Goal: Task Accomplishment & Management: Manage account settings

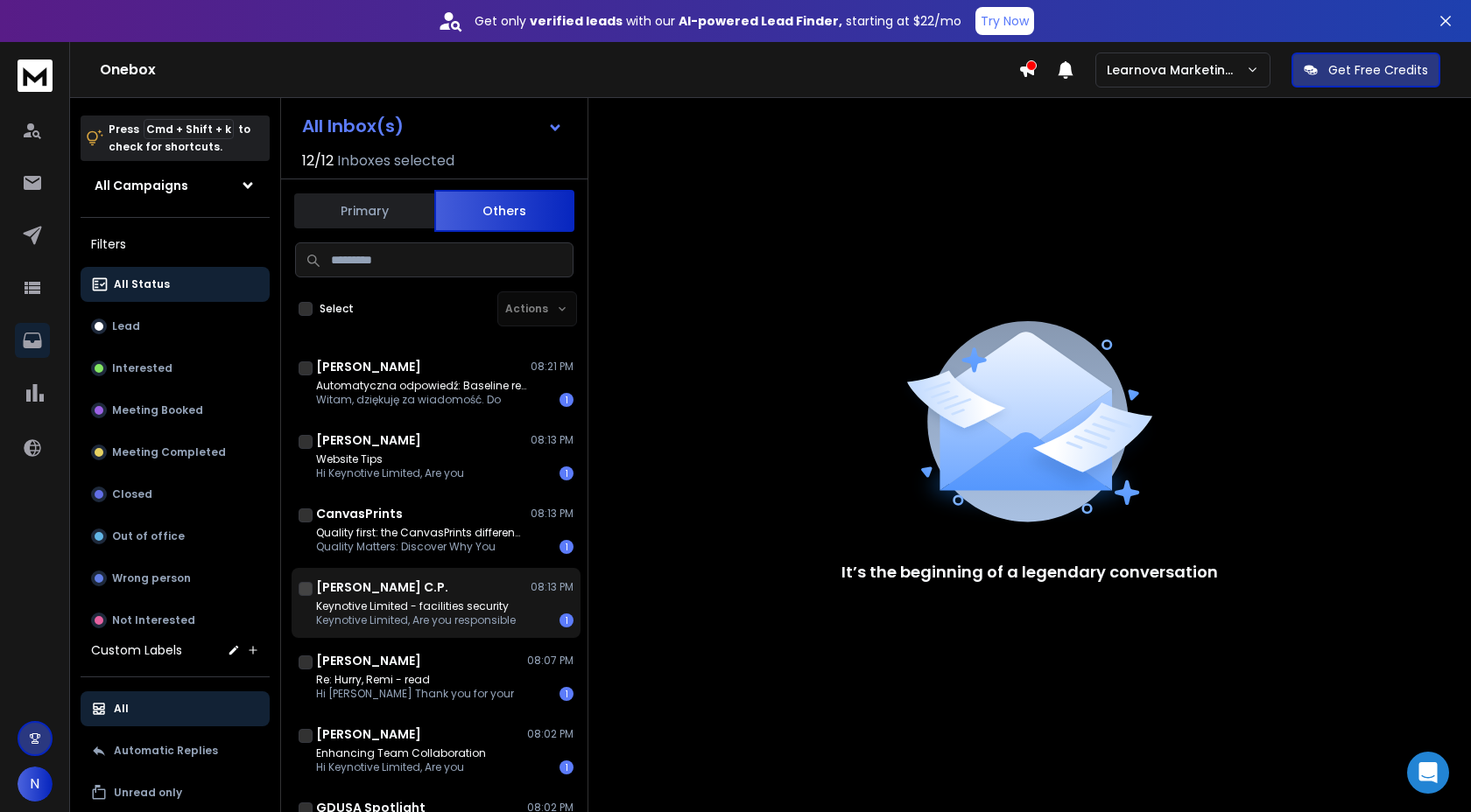
scroll to position [63, 0]
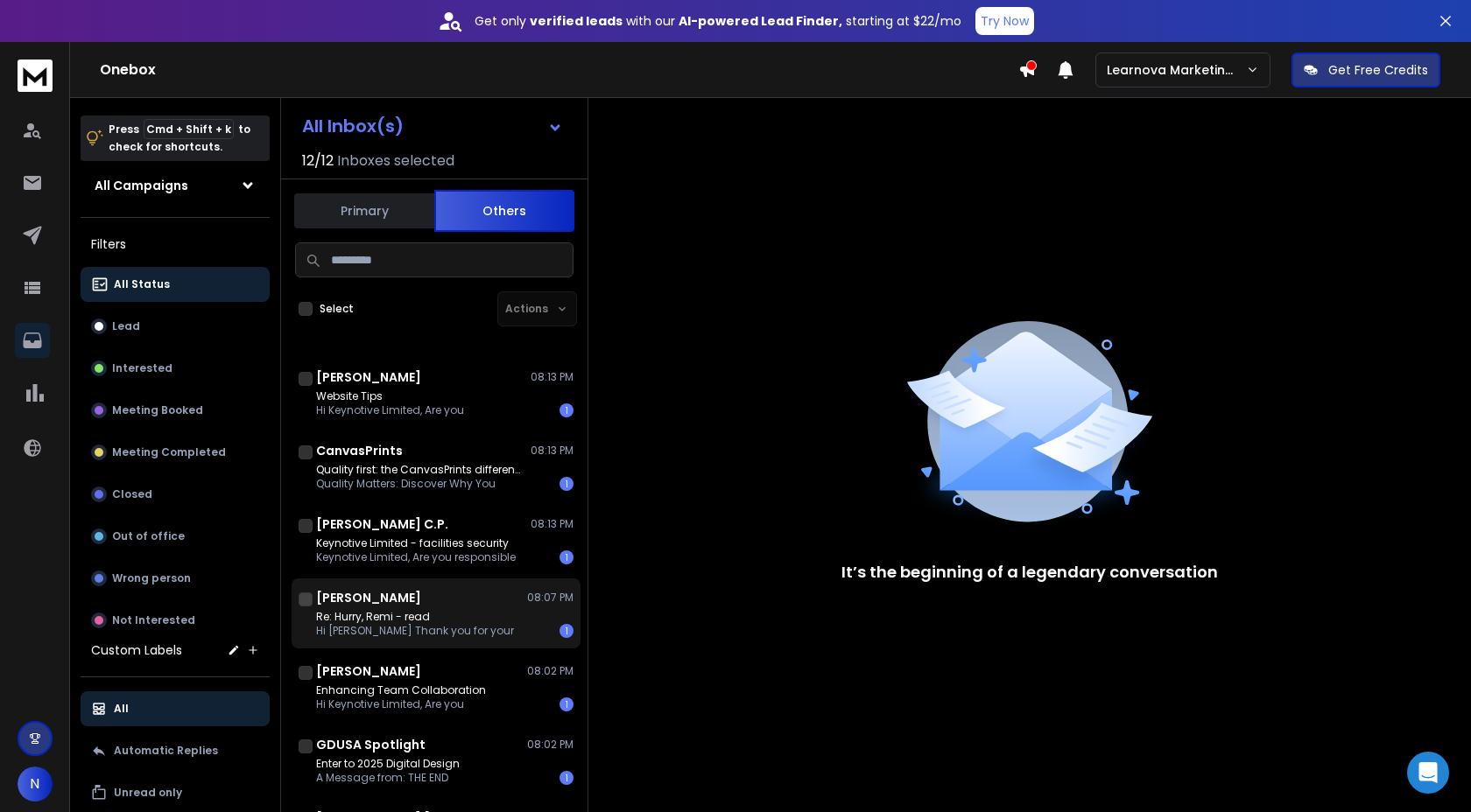
click at [439, 604] on div "Remi Bourdon 08:07 PM" at bounding box center [444, 598] width 258 height 18
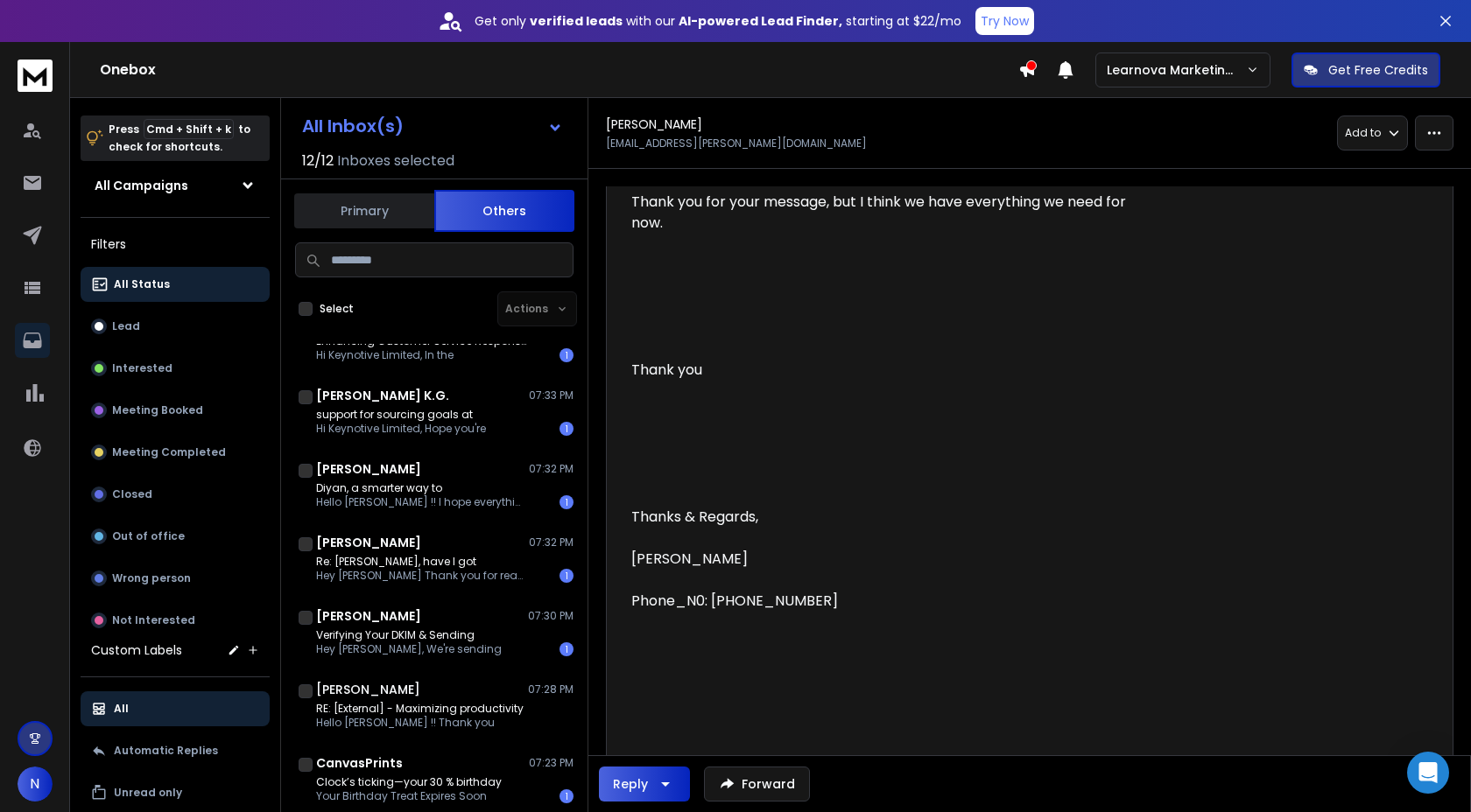
scroll to position [787, 0]
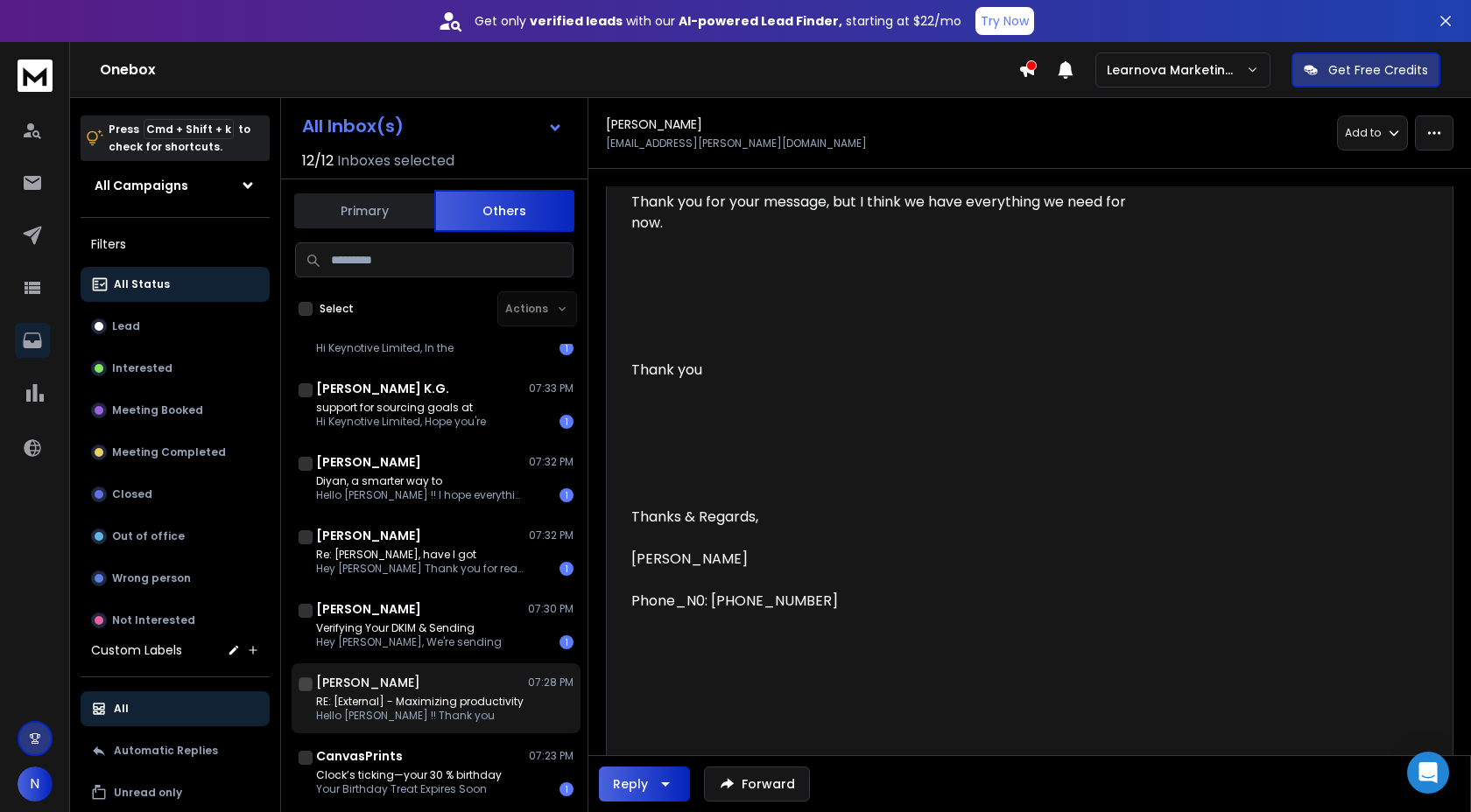
click at [399, 701] on p "RE: [External] - Maximizing productivity" at bounding box center [419, 701] width 208 height 14
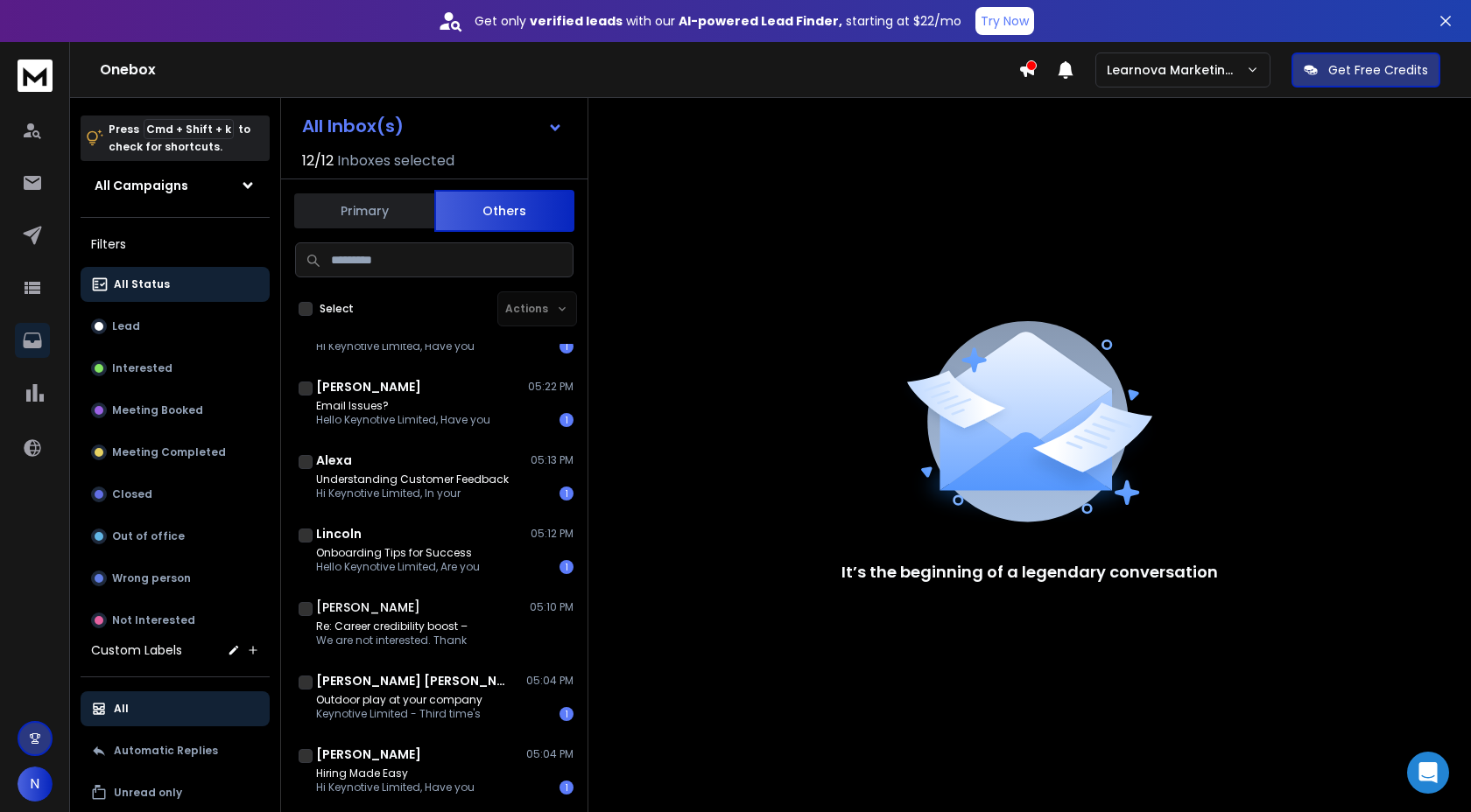
scroll to position [0, 0]
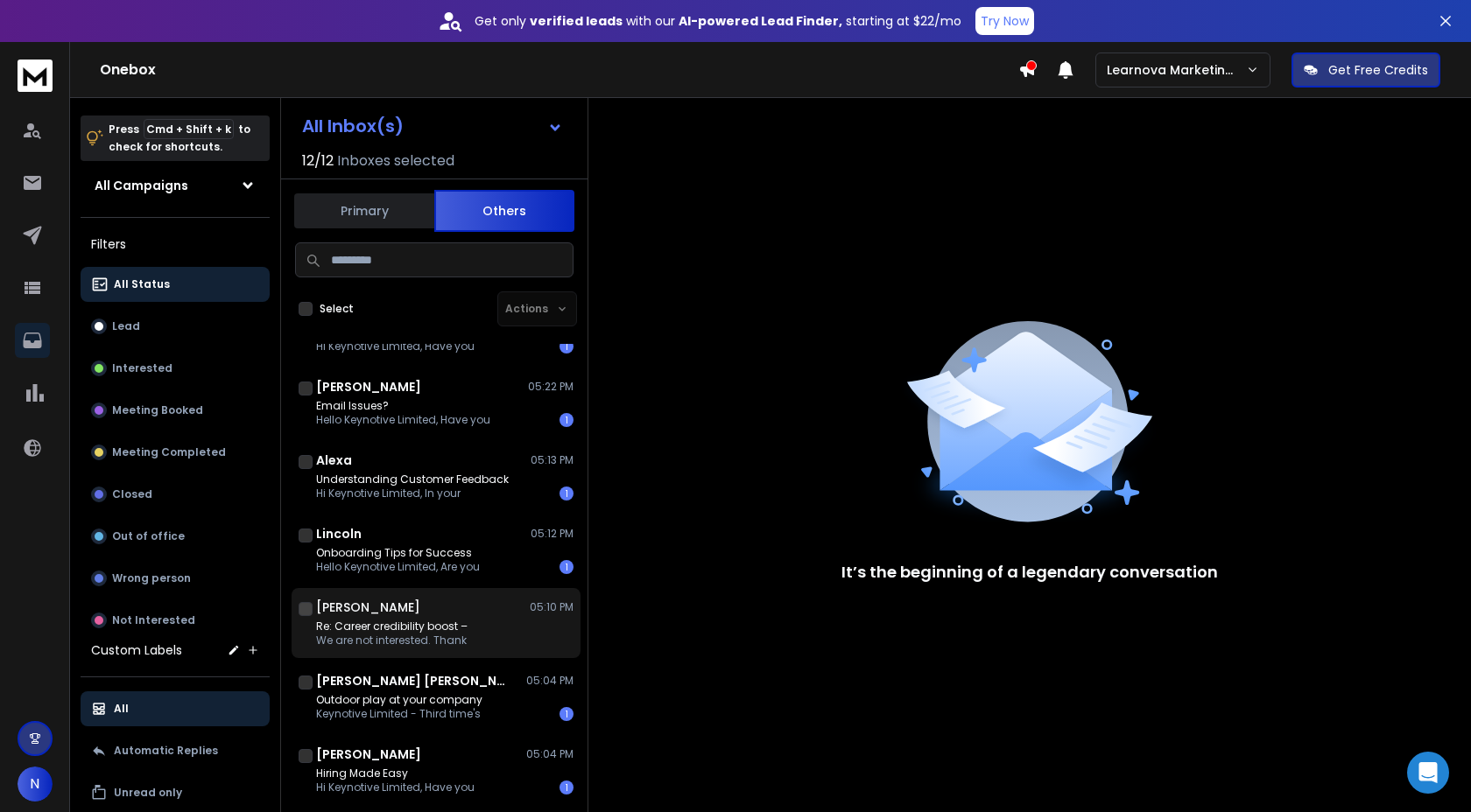
click at [420, 600] on h1 "Tempie Velehradsky" at bounding box center [368, 607] width 104 height 18
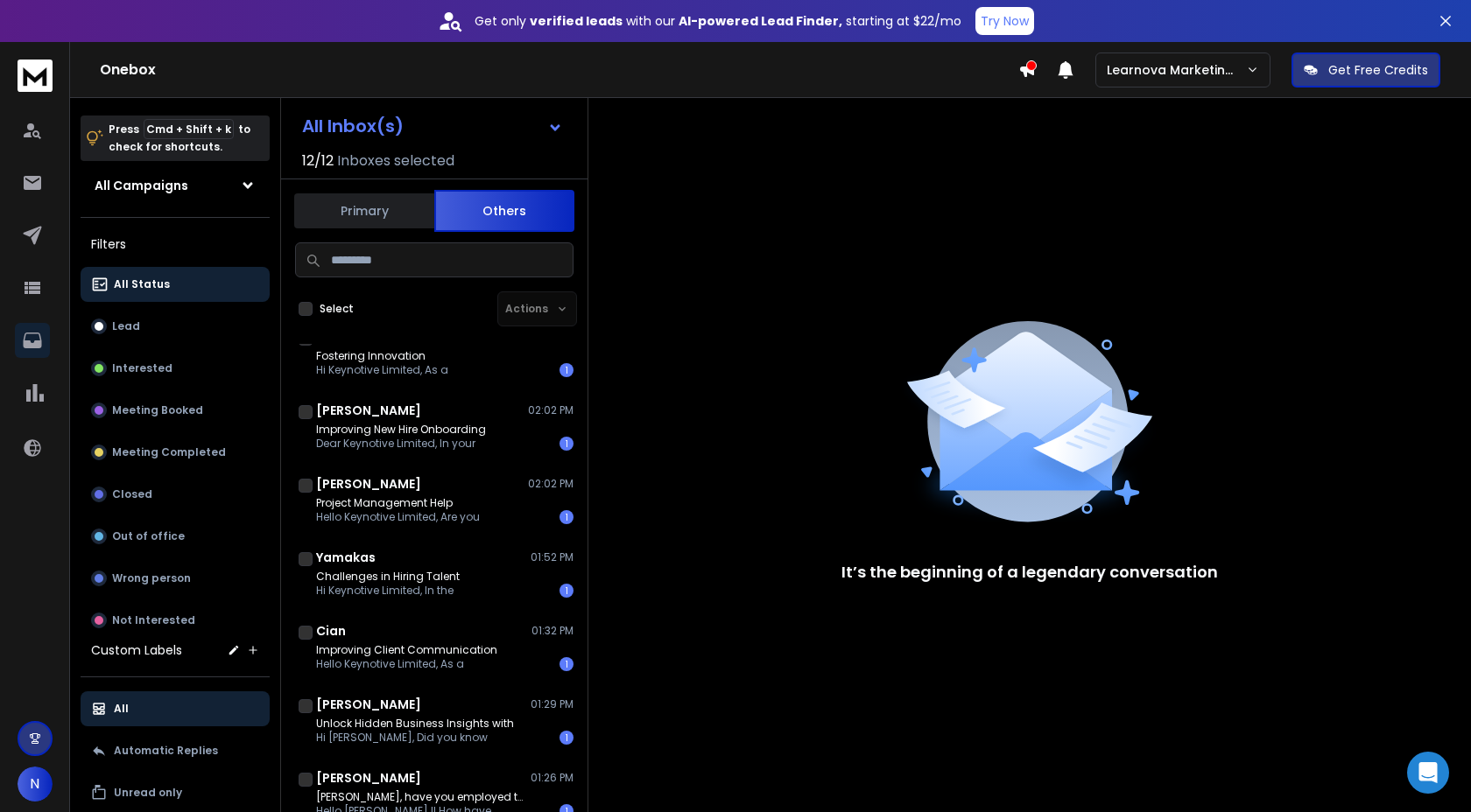
scroll to position [5772, 0]
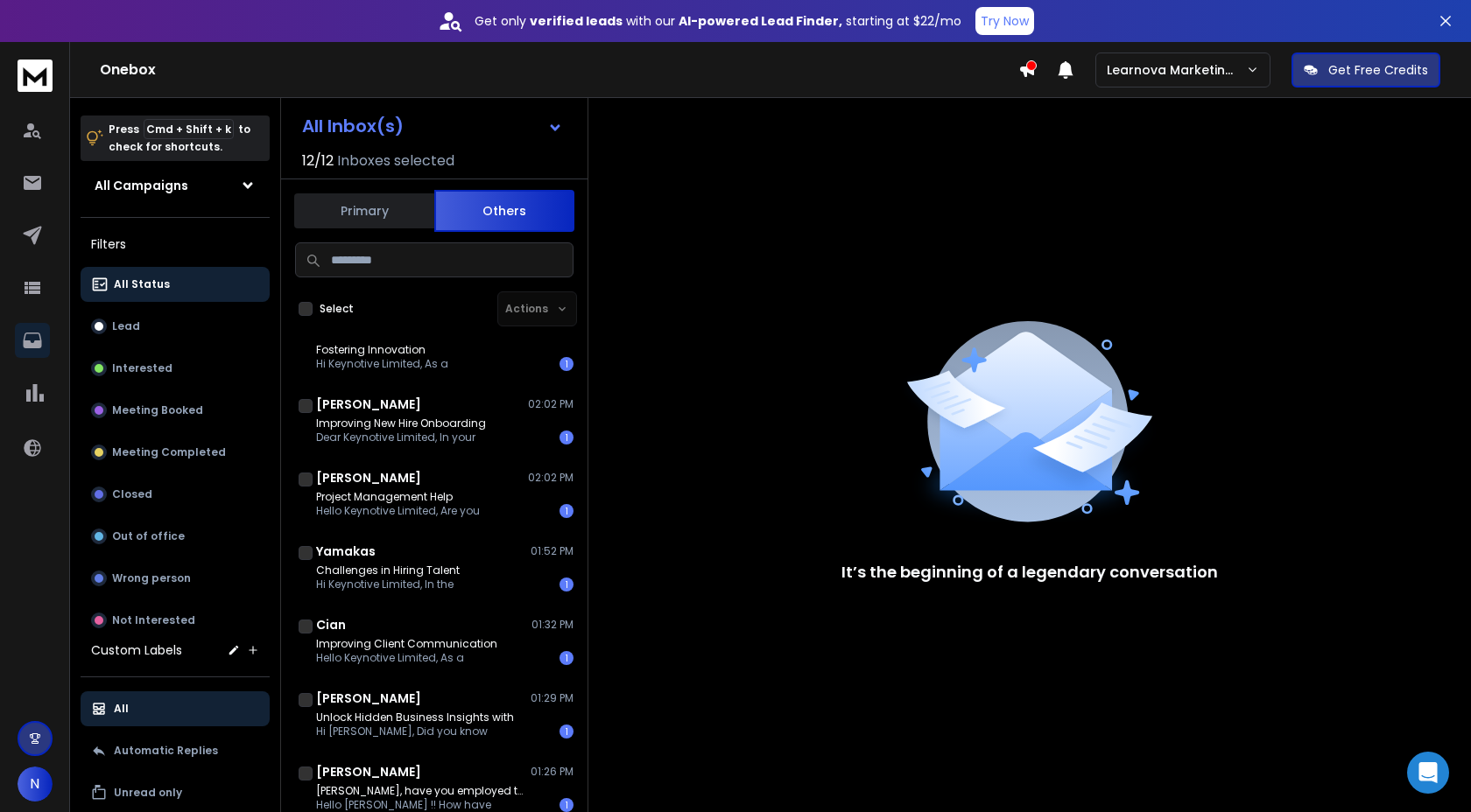
click at [383, 204] on button "Primary" at bounding box center [364, 212] width 140 height 39
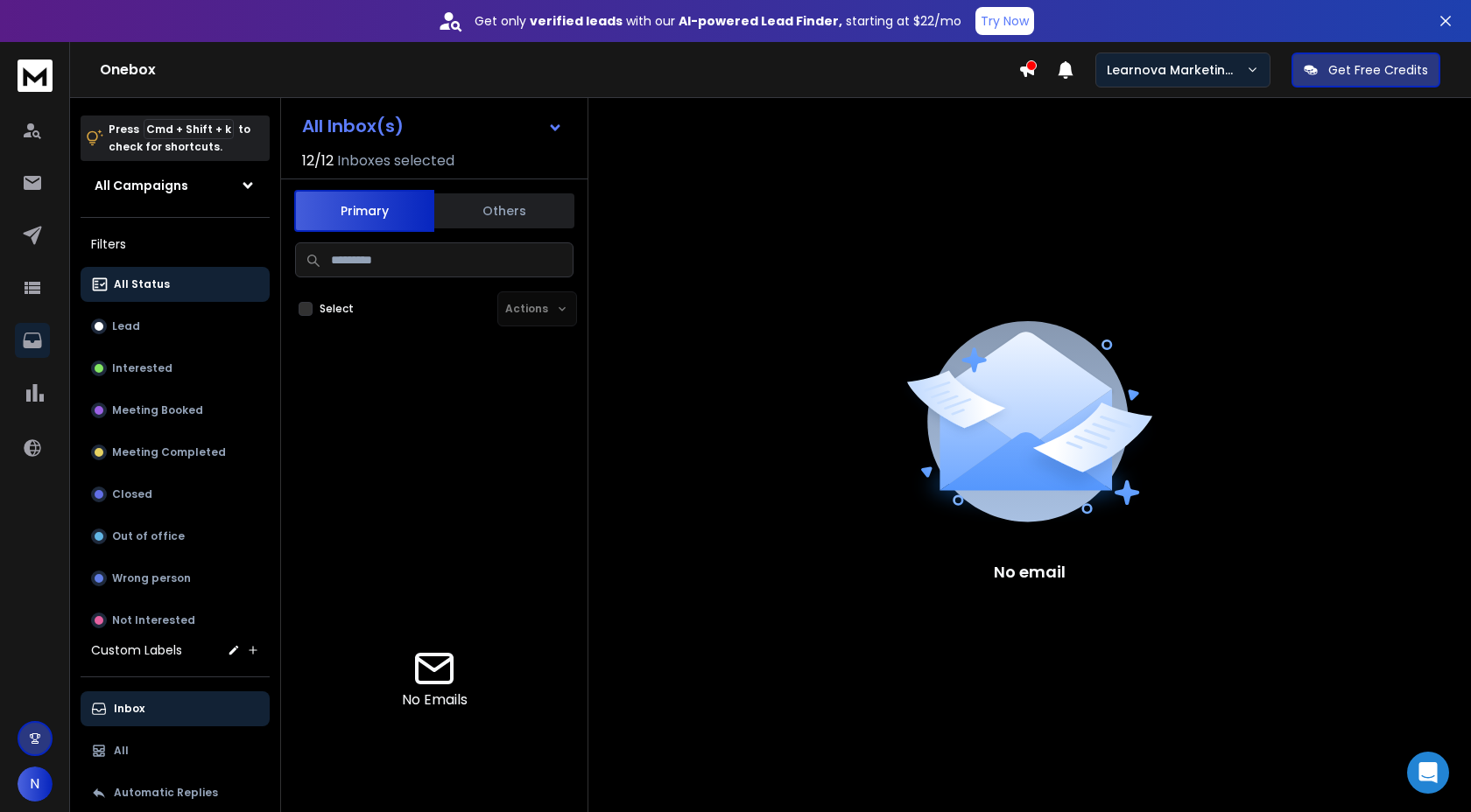
click at [1142, 78] on button "Learnova Marketing Emails" at bounding box center [1184, 70] width 176 height 35
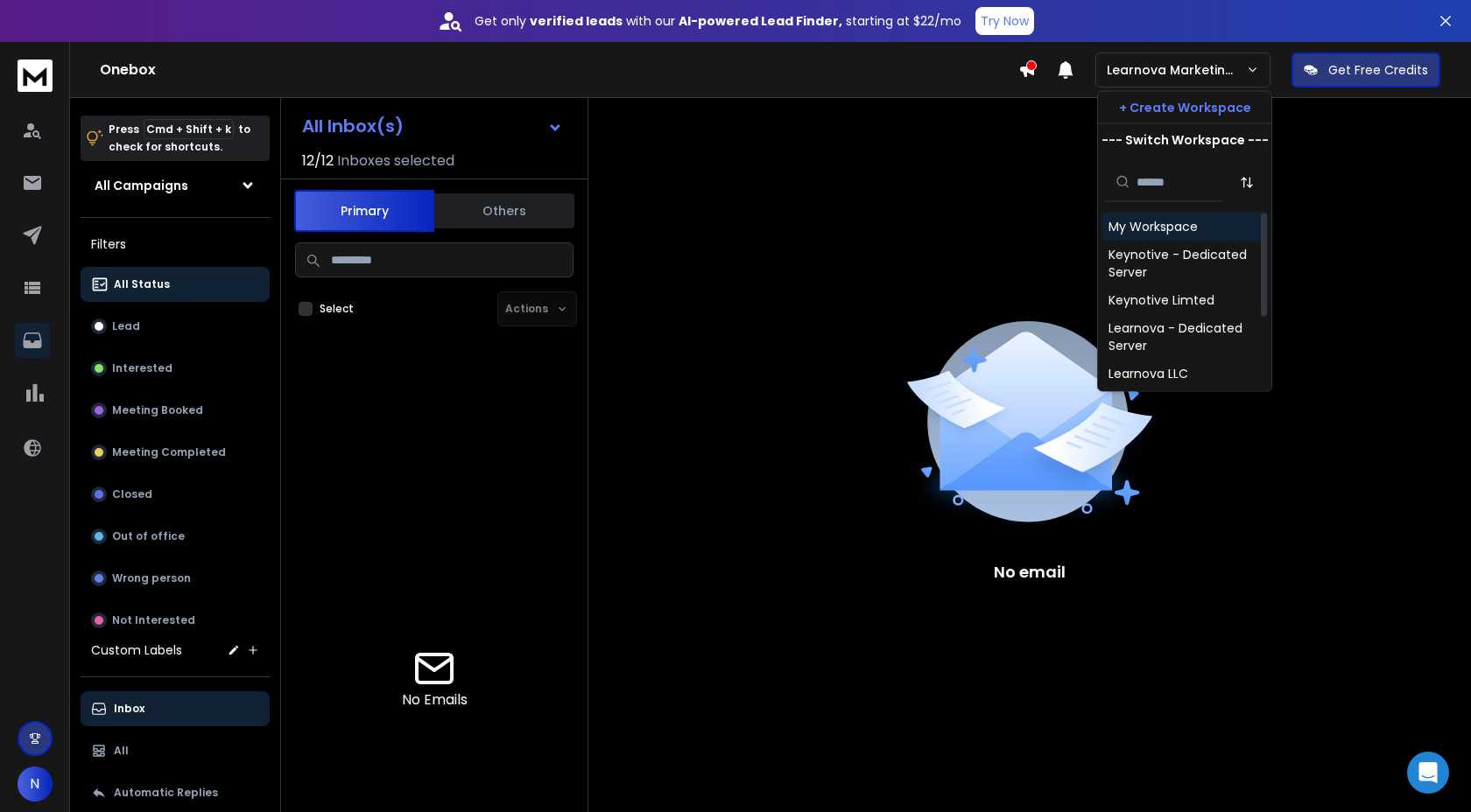
click at [1128, 224] on div "My Workspace" at bounding box center [1153, 226] width 90 height 18
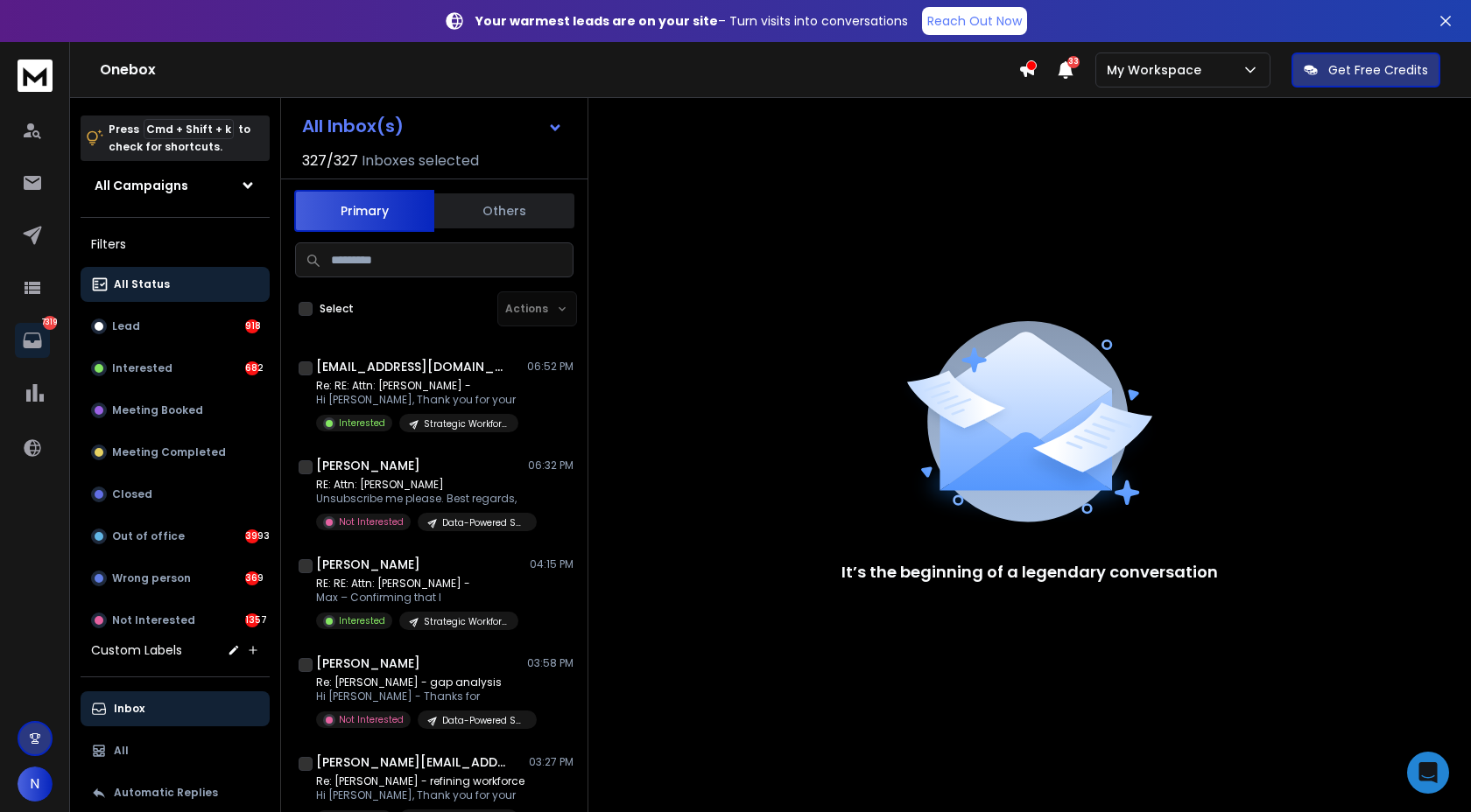
click at [520, 203] on button "Others" at bounding box center [505, 212] width 140 height 39
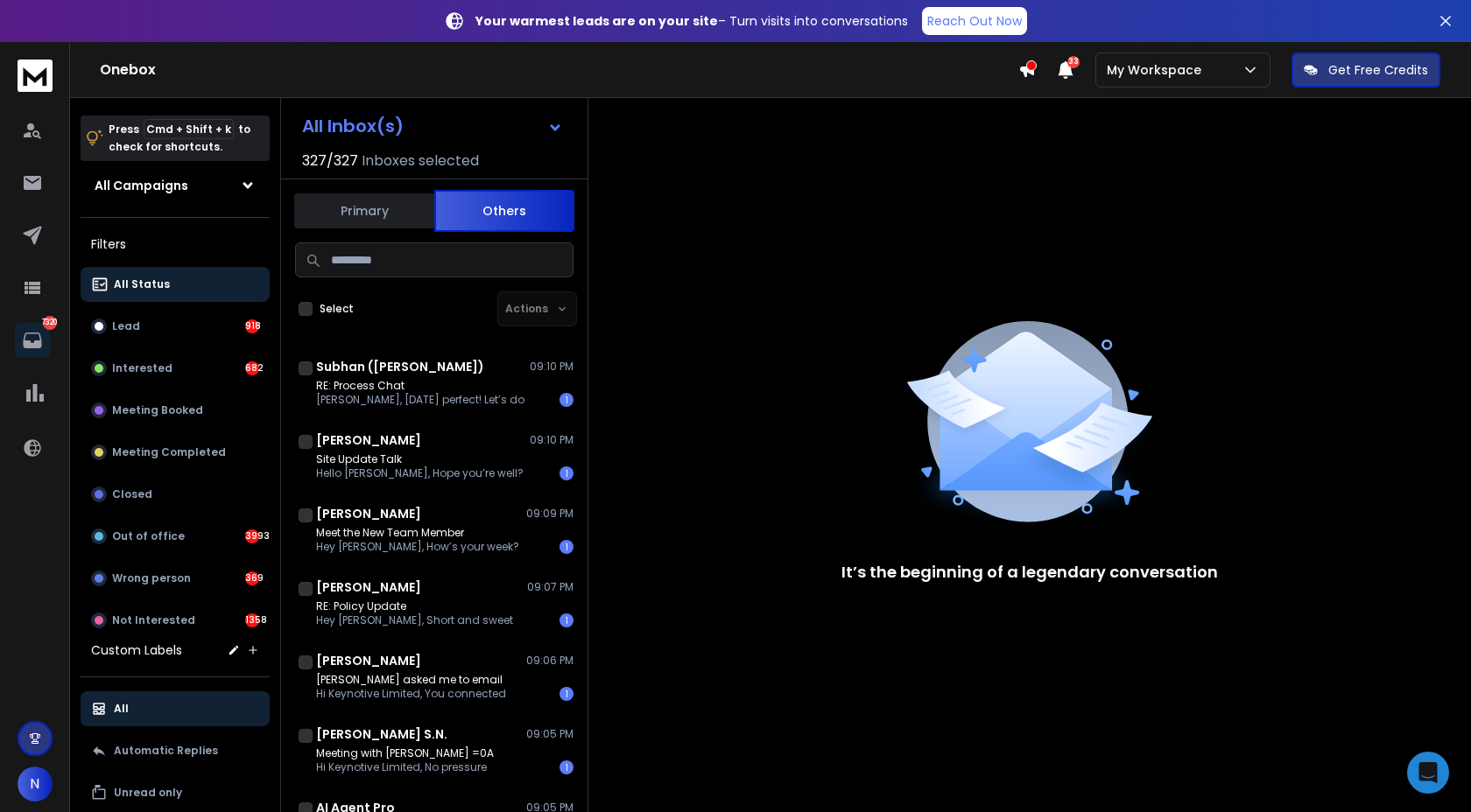
click at [371, 207] on button "Primary" at bounding box center [364, 212] width 140 height 39
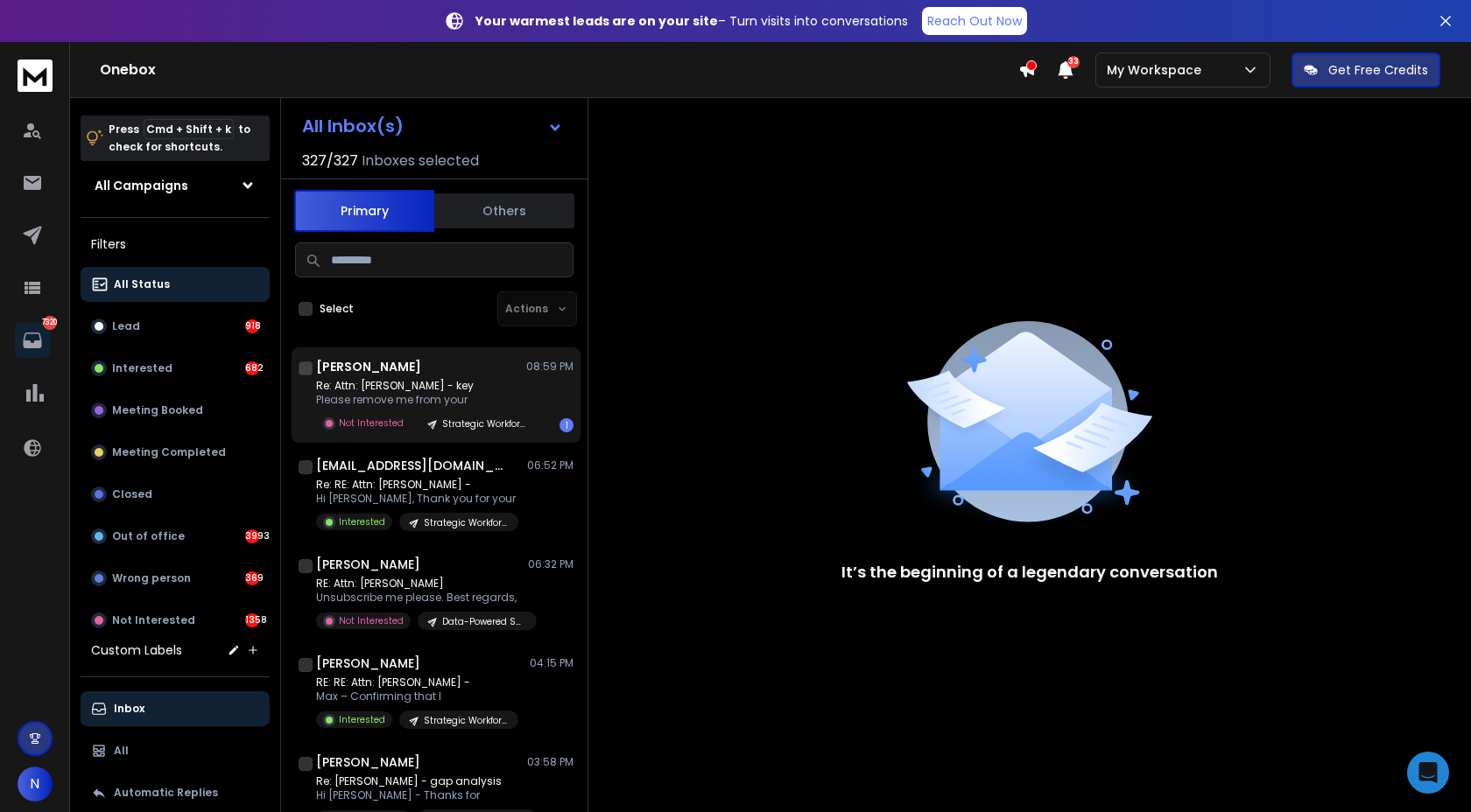
click at [497, 400] on p "Please remove me from your" at bounding box center [420, 399] width 210 height 14
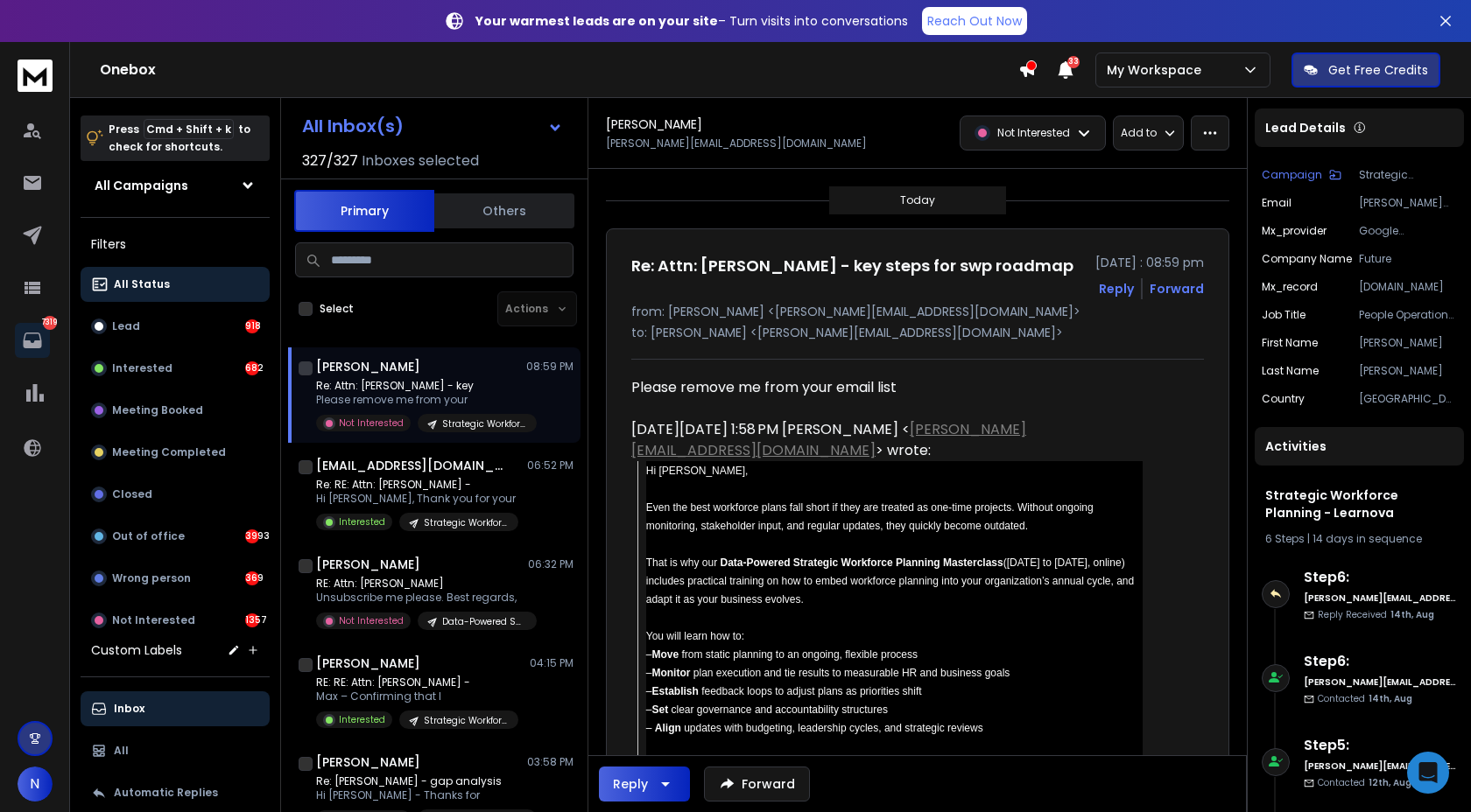
click at [1213, 130] on icon "button" at bounding box center [1210, 133] width 16 height 16
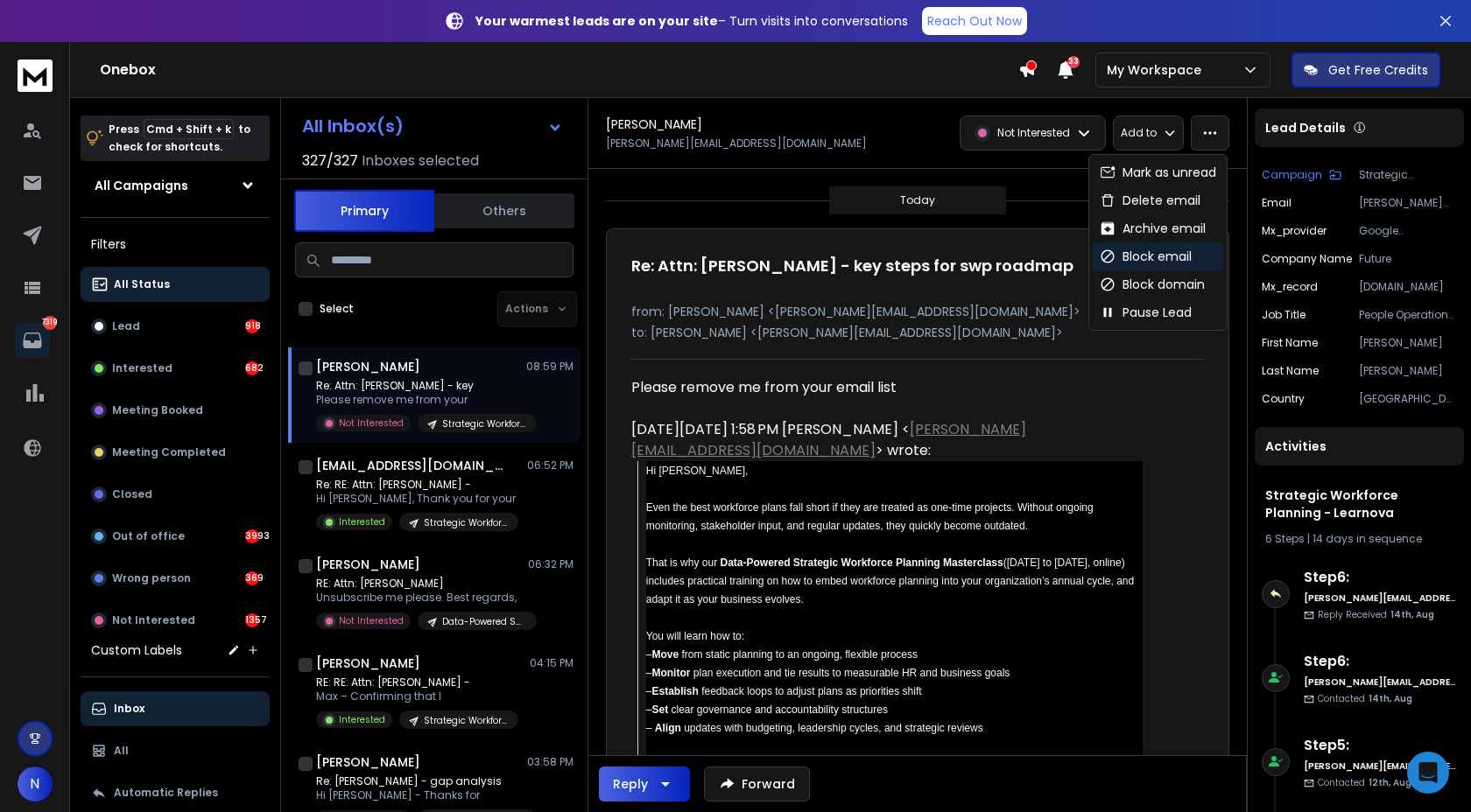
click at [1143, 261] on div "Block email" at bounding box center [1146, 256] width 92 height 18
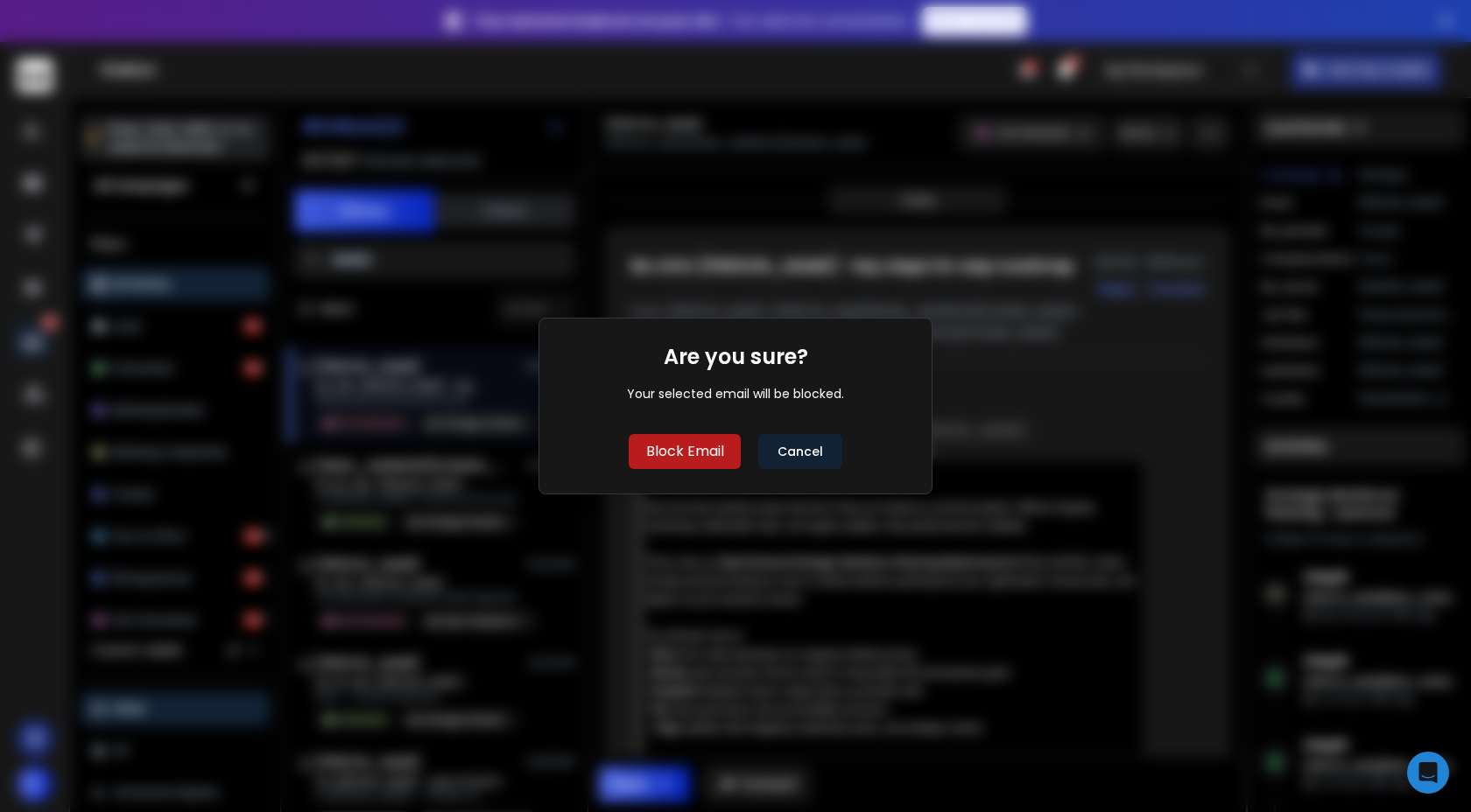
click at [718, 440] on button "Block Email" at bounding box center [684, 452] width 112 height 35
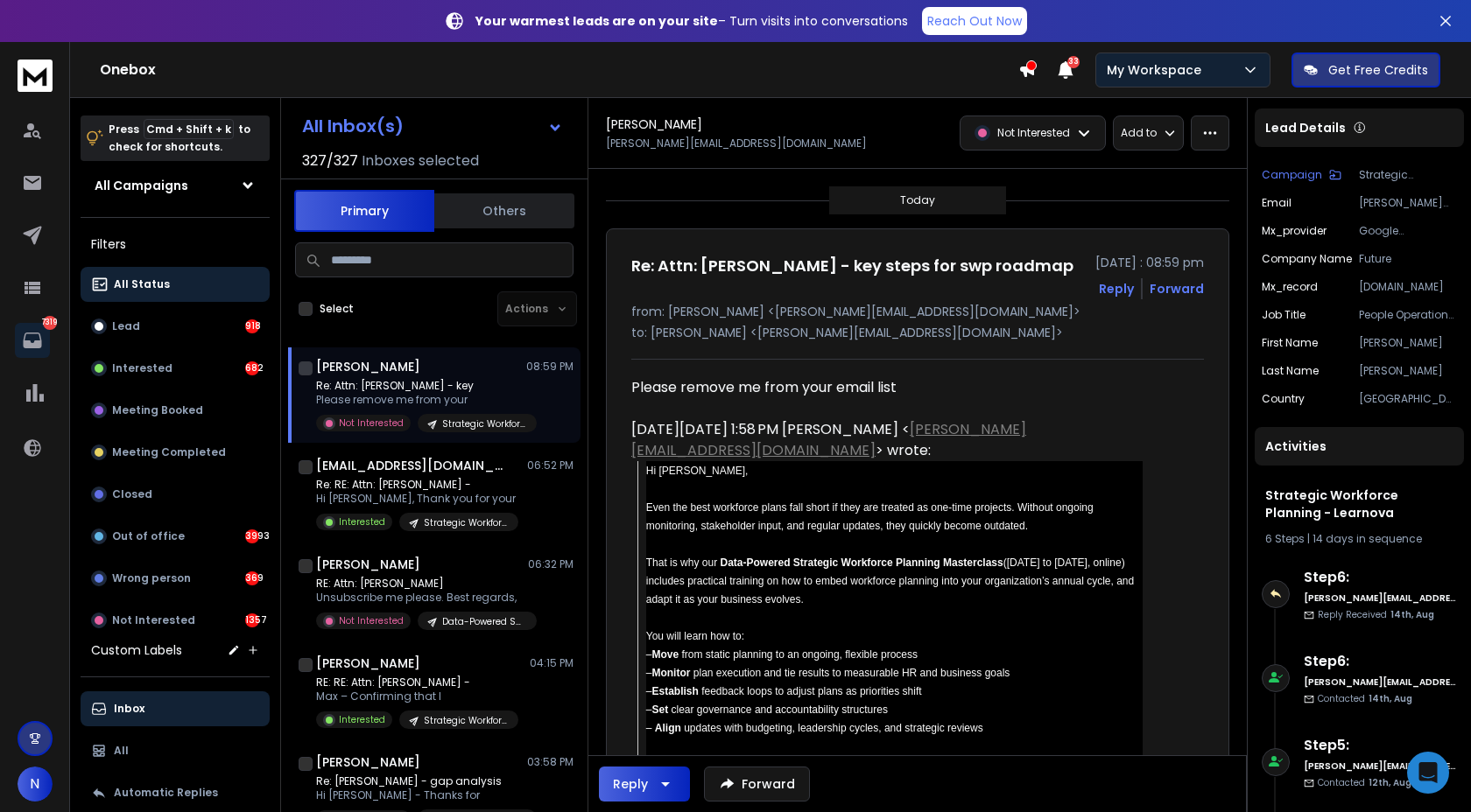
click at [1179, 80] on button "My Workspace" at bounding box center [1184, 70] width 176 height 35
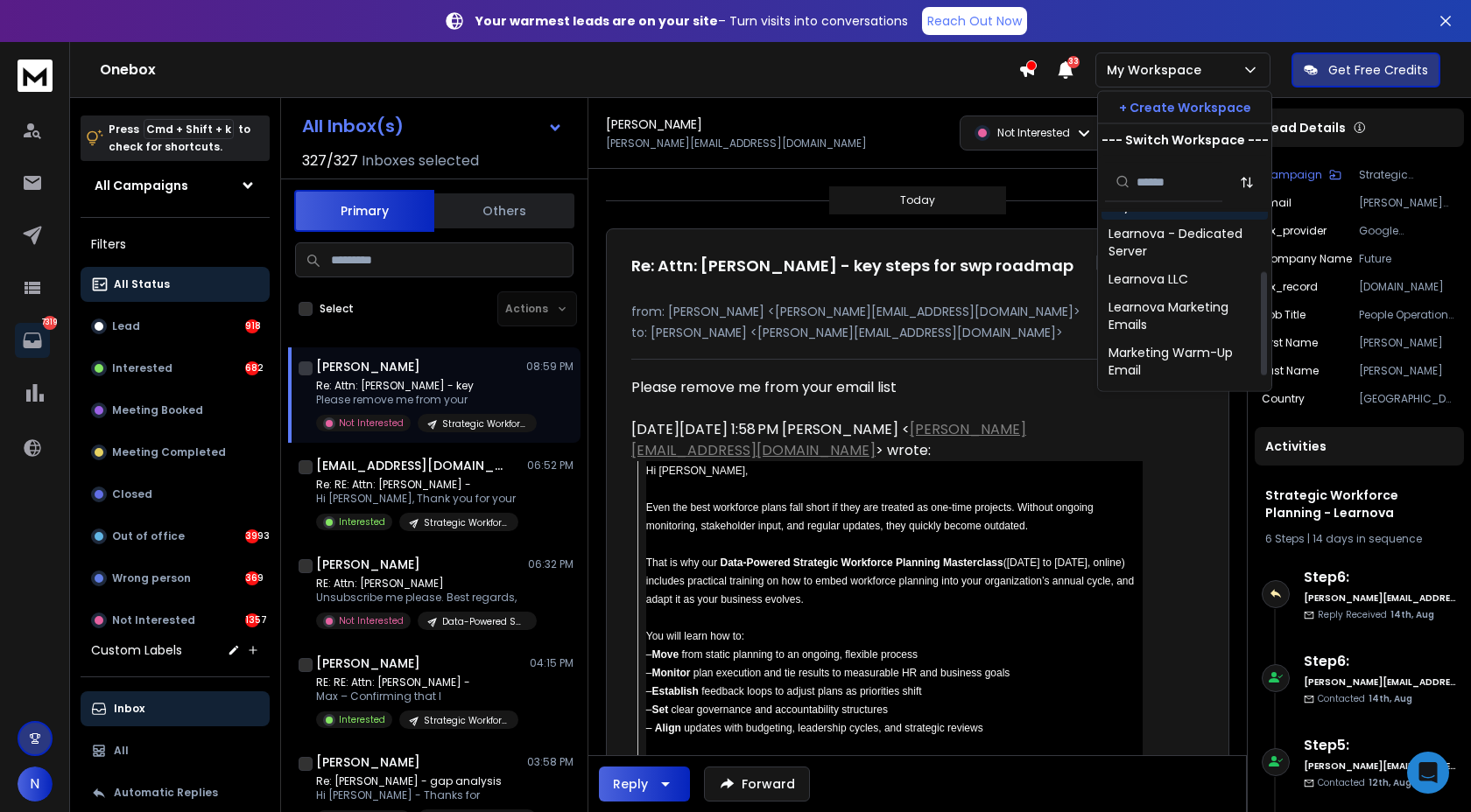
scroll to position [119, 0]
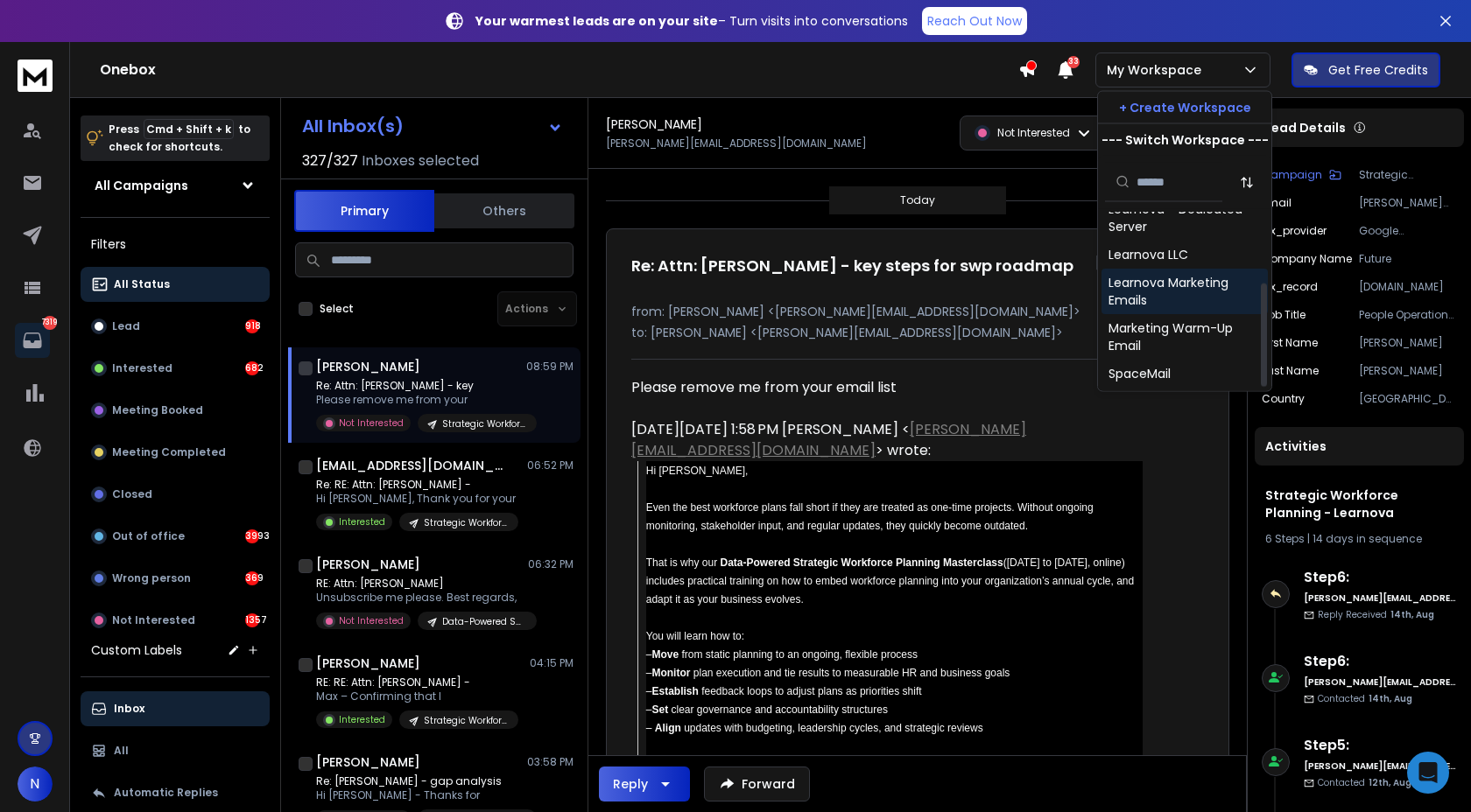
click at [1170, 278] on div "Learnova Marketing Emails" at bounding box center [1185, 292] width 152 height 35
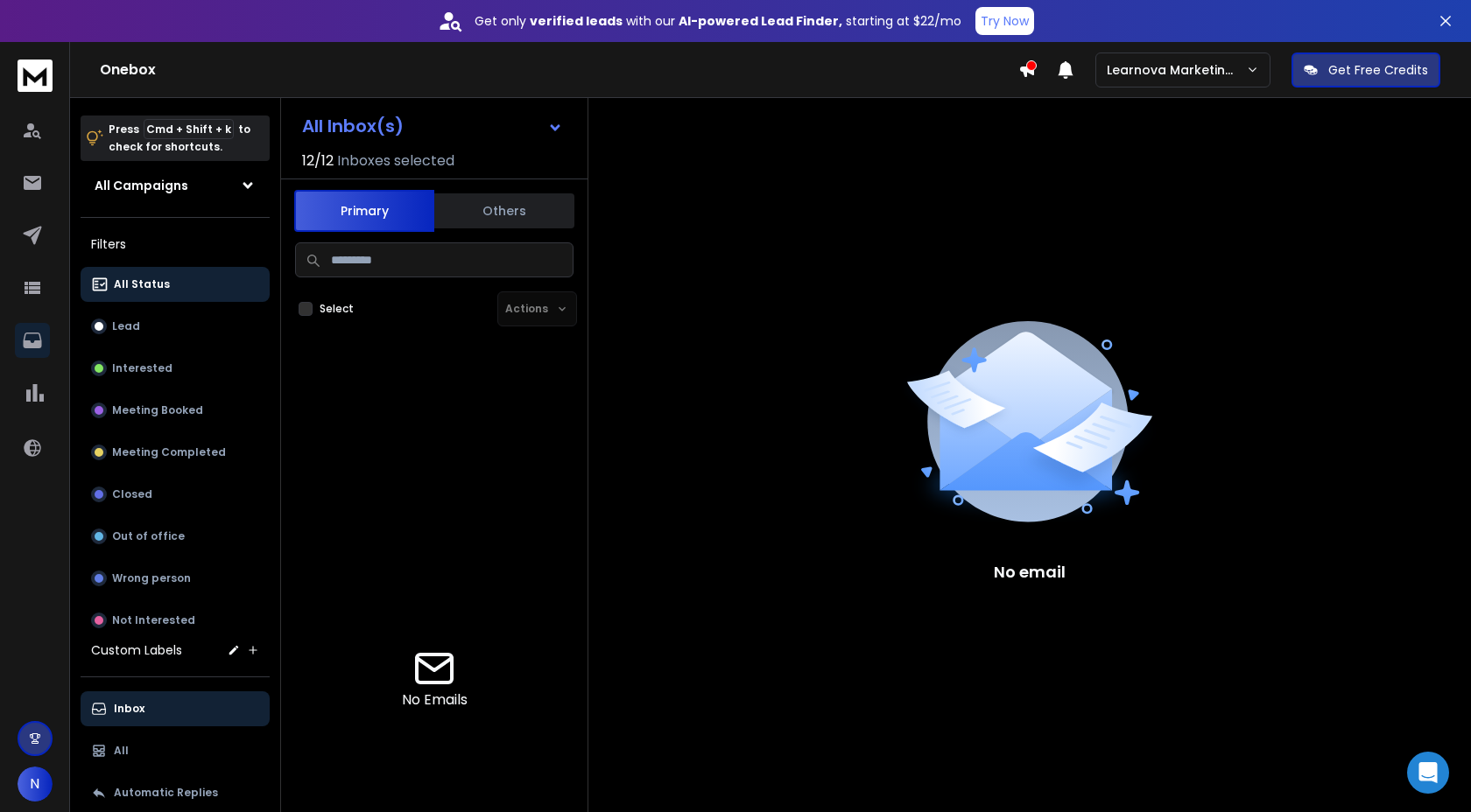
click at [510, 192] on button "Others" at bounding box center [505, 212] width 140 height 39
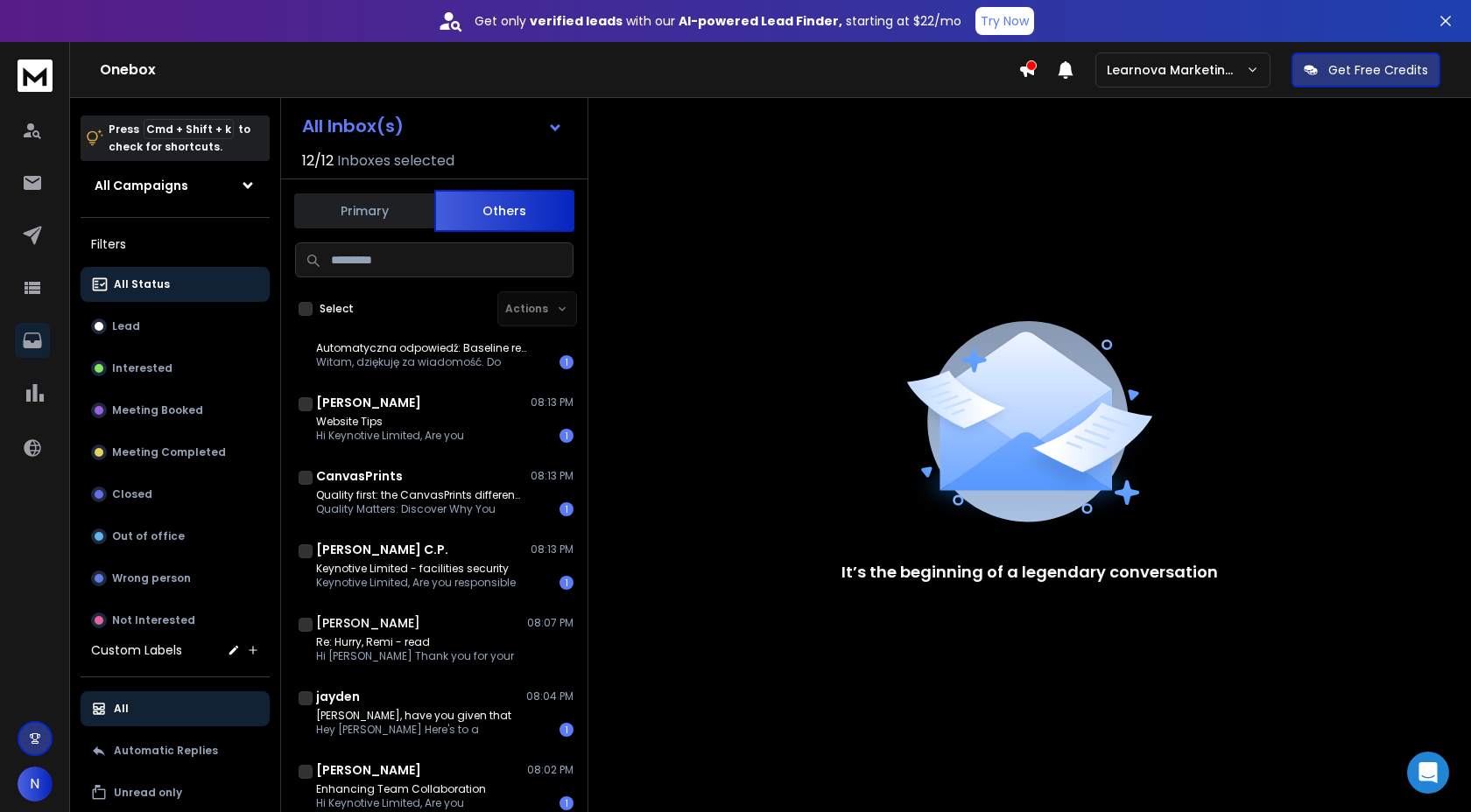
scroll to position [781, 0]
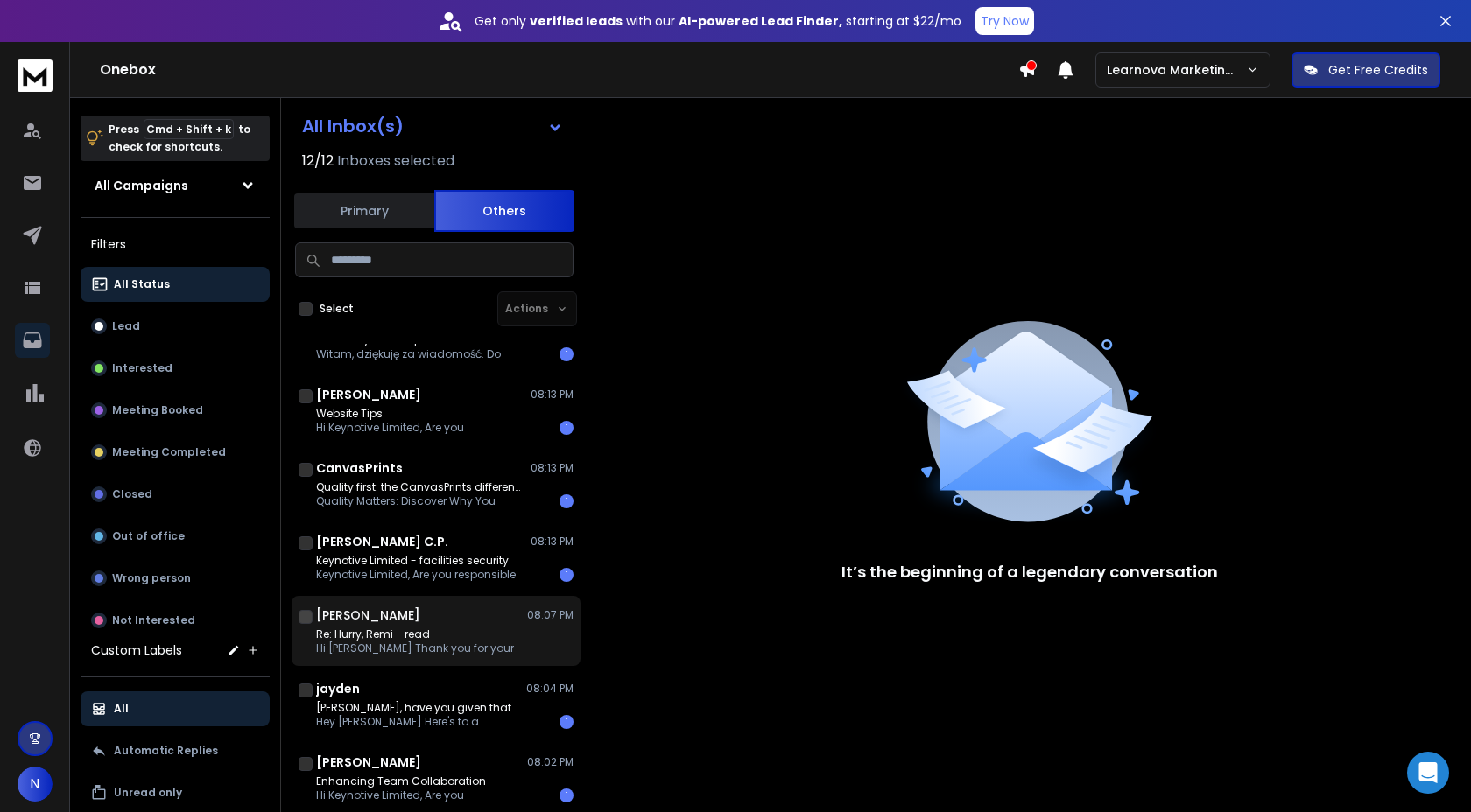
click at [420, 602] on div "[PERSON_NAME] 08:07 PM Re: Hurry, Remi - read Hi [PERSON_NAME] Thank you for yo…" at bounding box center [436, 631] width 289 height 70
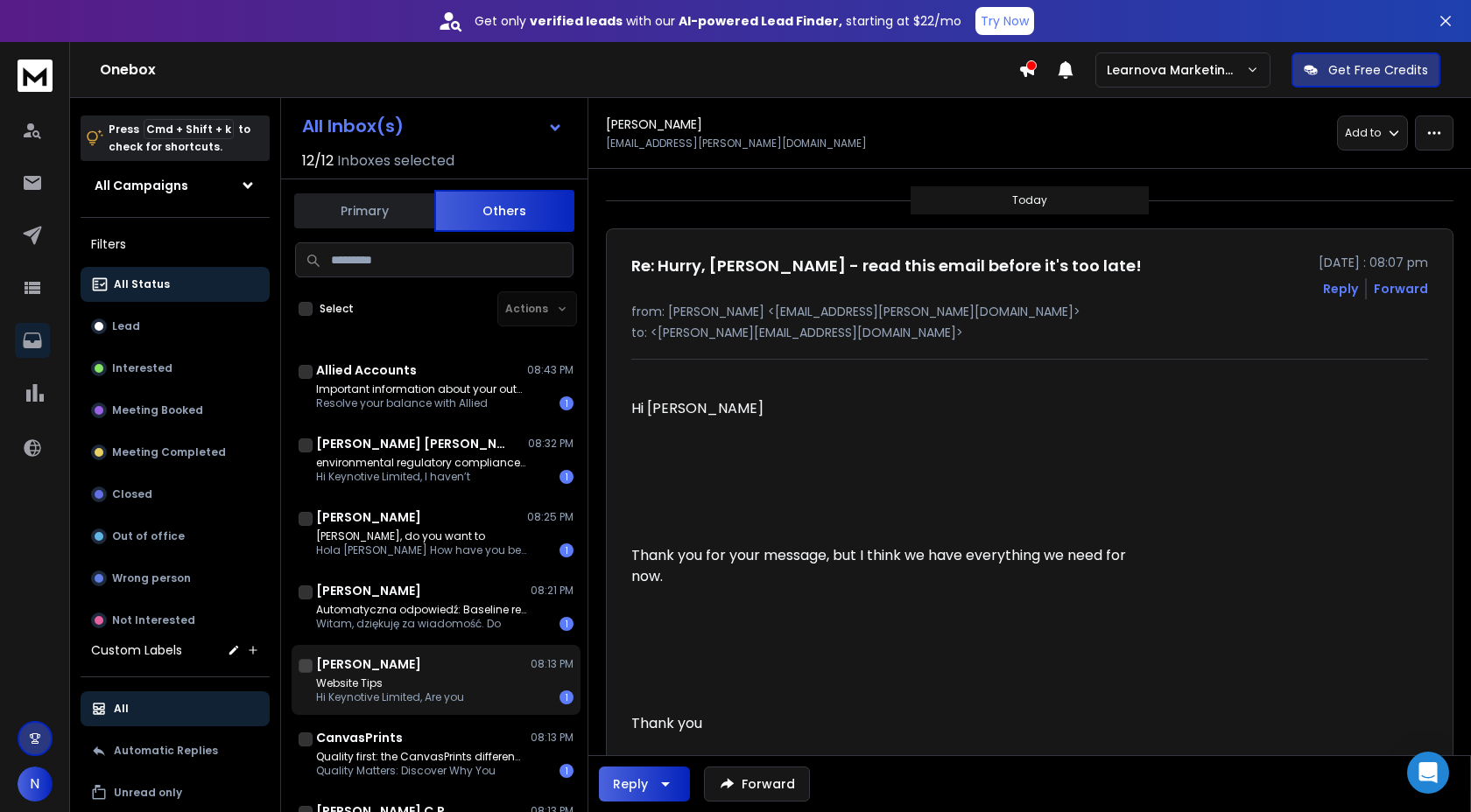
scroll to position [0, 0]
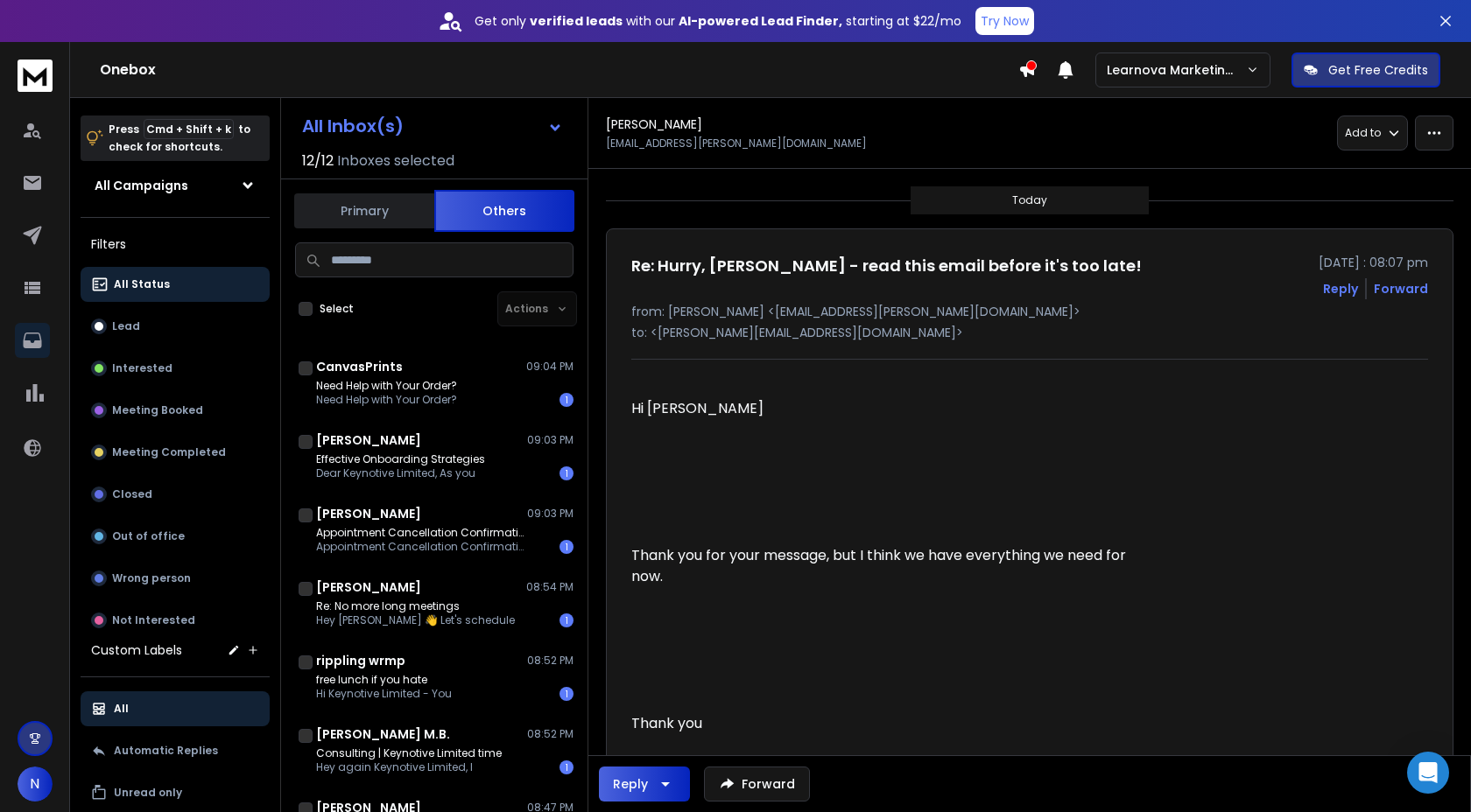
click at [375, 214] on button "Primary" at bounding box center [364, 212] width 140 height 39
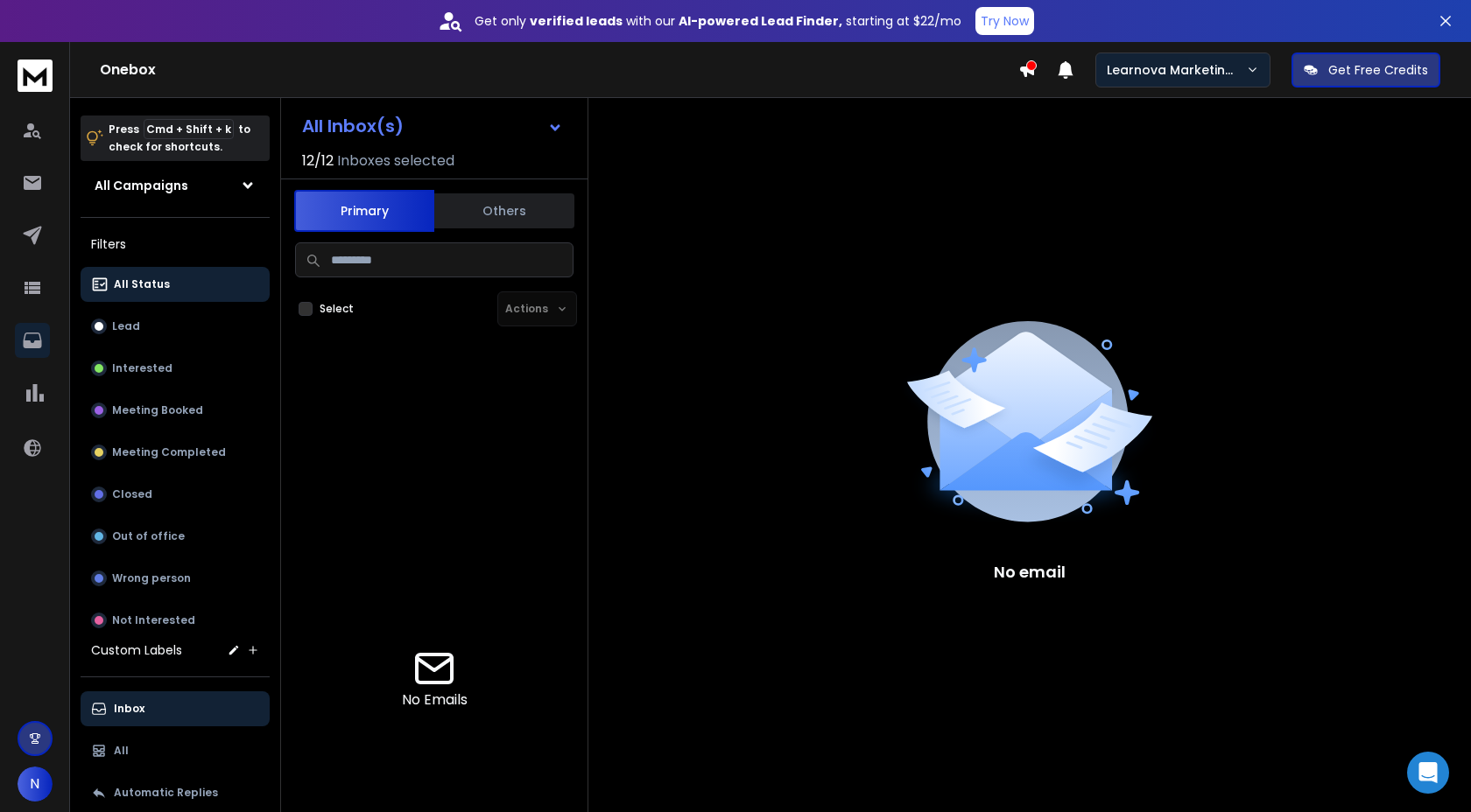
click at [1197, 85] on button "Learnova Marketing Emails" at bounding box center [1184, 70] width 176 height 35
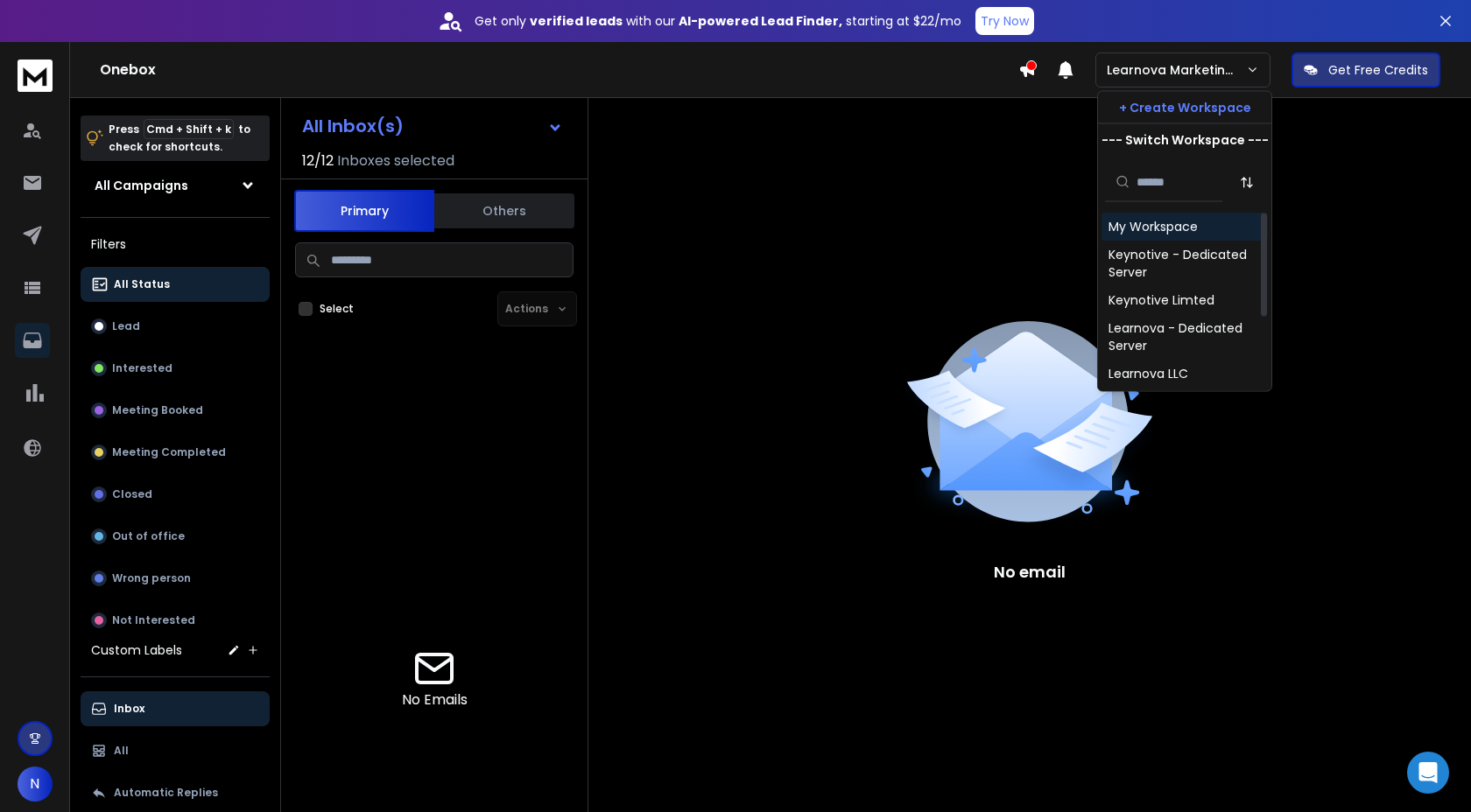
click at [1156, 230] on div "My Workspace" at bounding box center [1153, 226] width 90 height 18
